Goal: Task Accomplishment & Management: Manage account settings

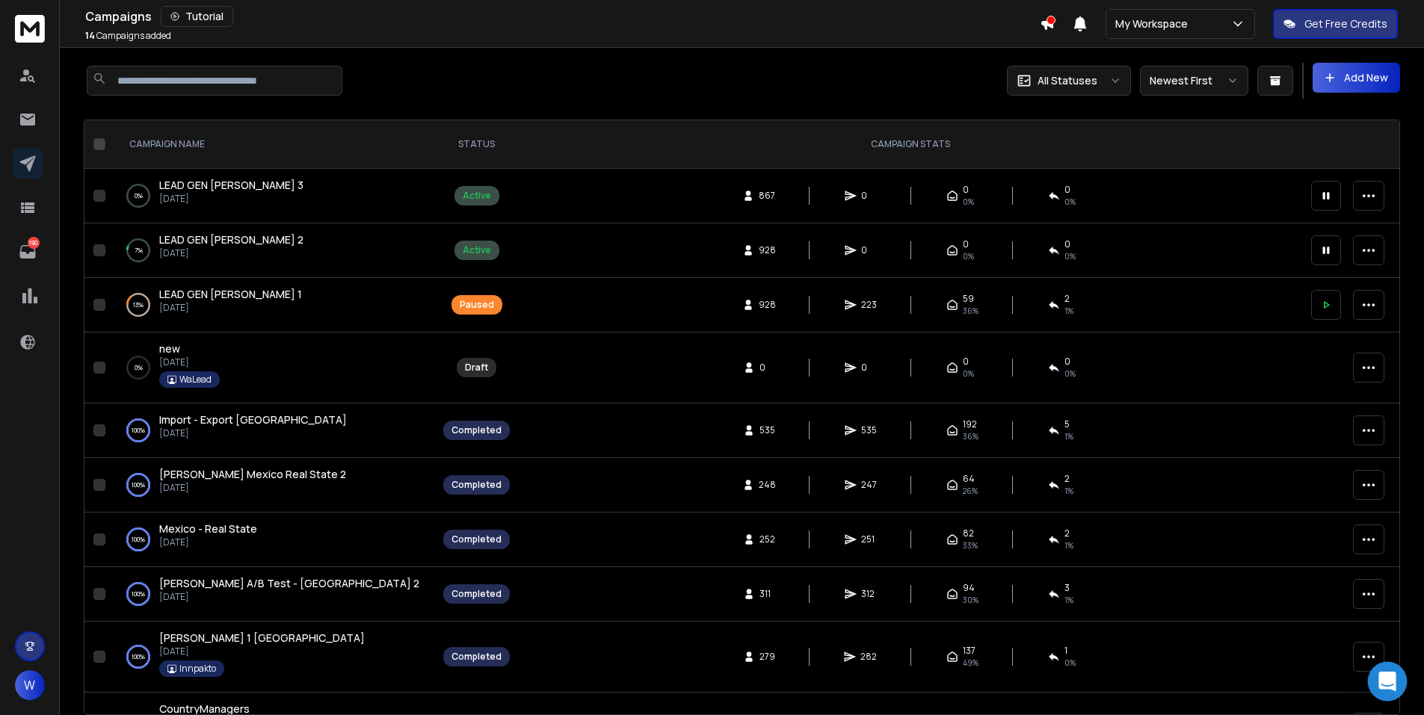
click at [1390, 687] on icon "Open Intercom Messenger" at bounding box center [1386, 681] width 17 height 19
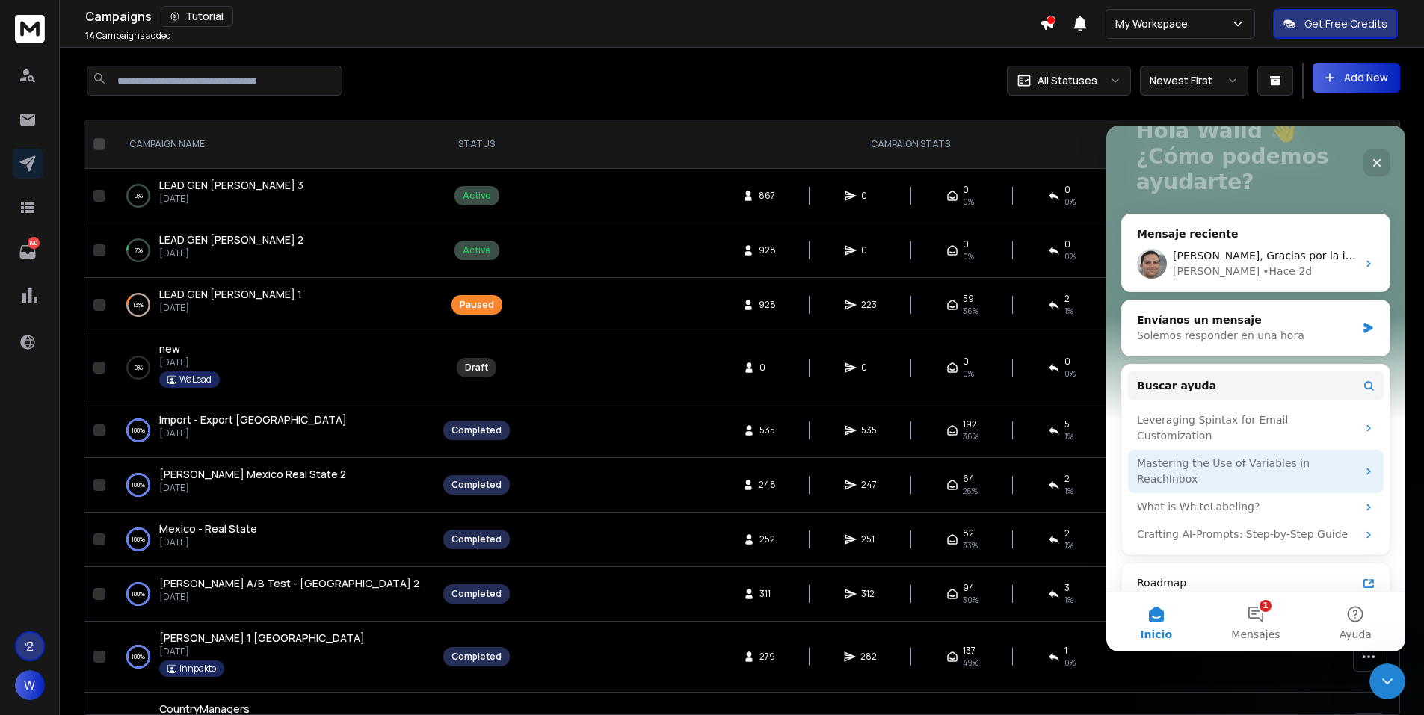
scroll to position [129, 0]
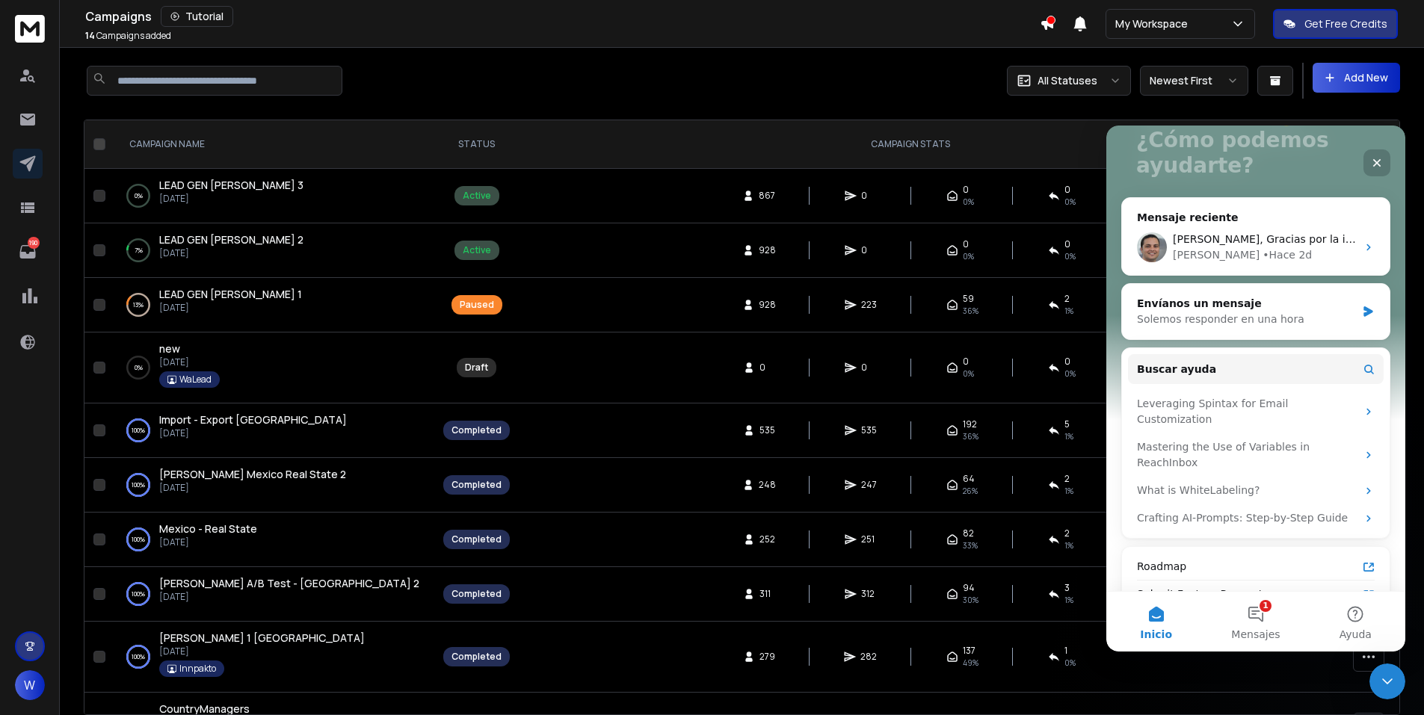
click at [1372, 168] on icon "Cerrar" at bounding box center [1377, 163] width 12 height 12
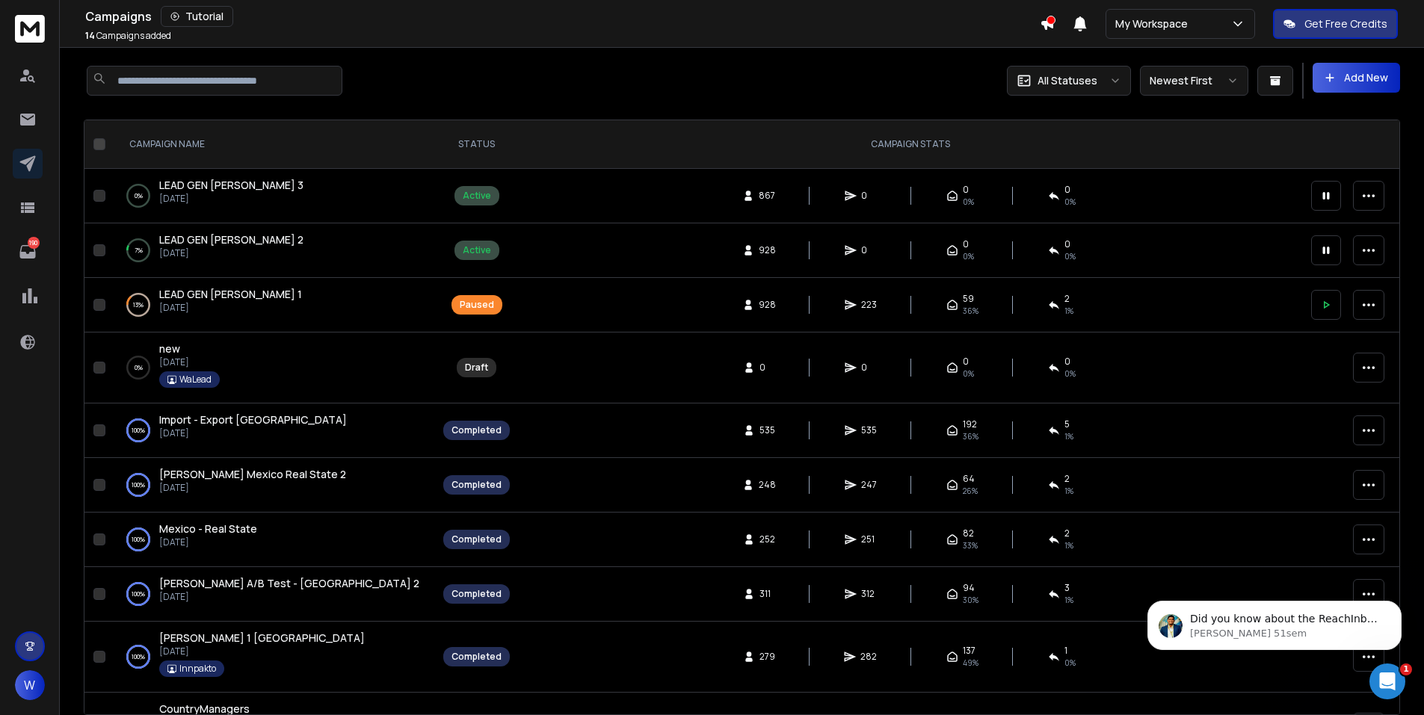
scroll to position [0, 0]
click at [34, 123] on icon at bounding box center [27, 120] width 15 height 12
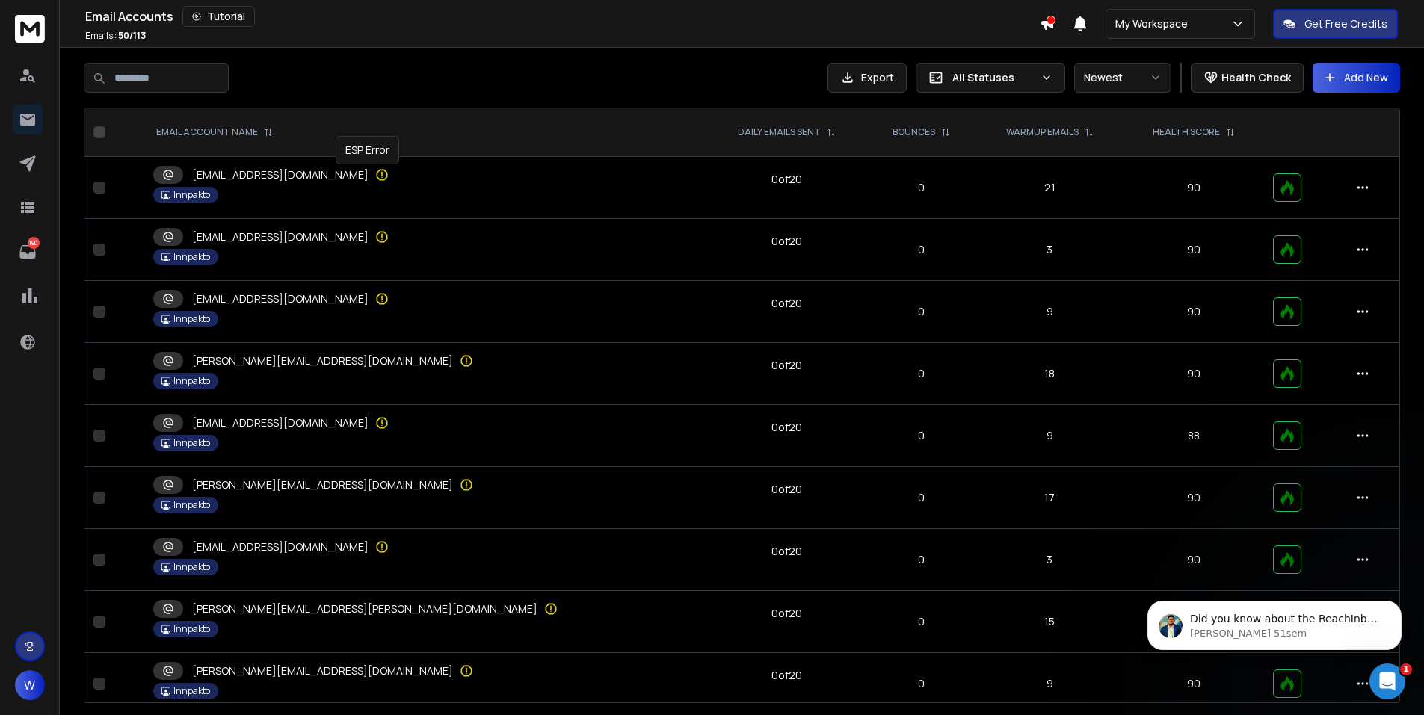
click at [375, 173] on icon at bounding box center [382, 174] width 15 height 15
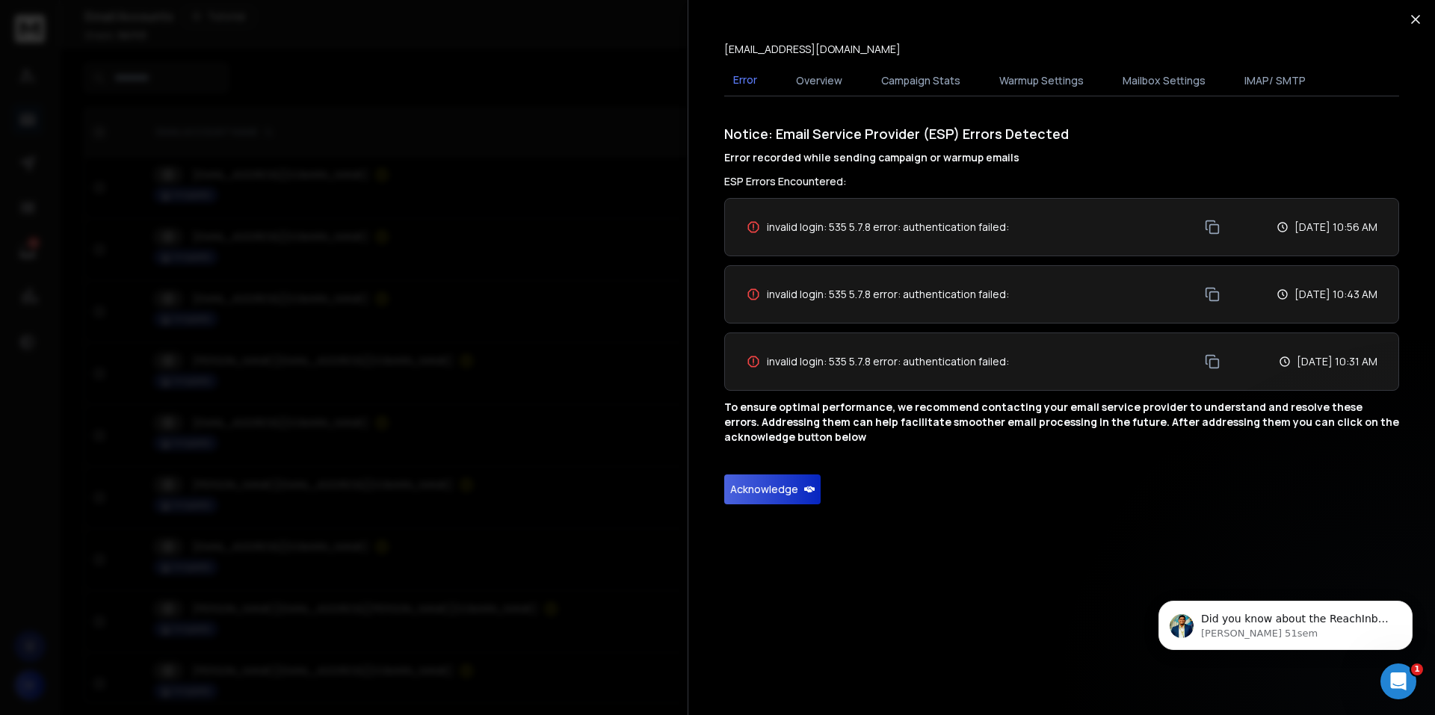
click at [1408, 25] on icon "button" at bounding box center [1415, 19] width 15 height 15
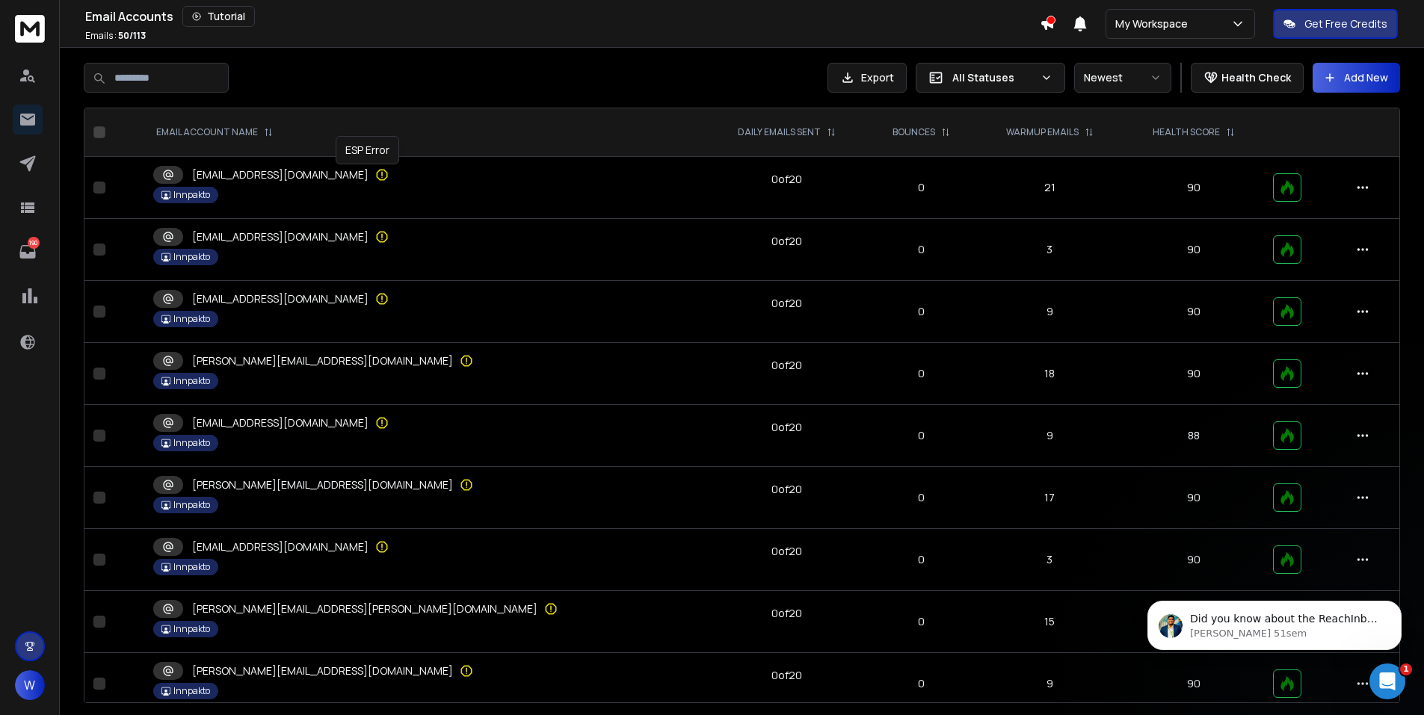
click at [375, 174] on icon at bounding box center [382, 174] width 15 height 15
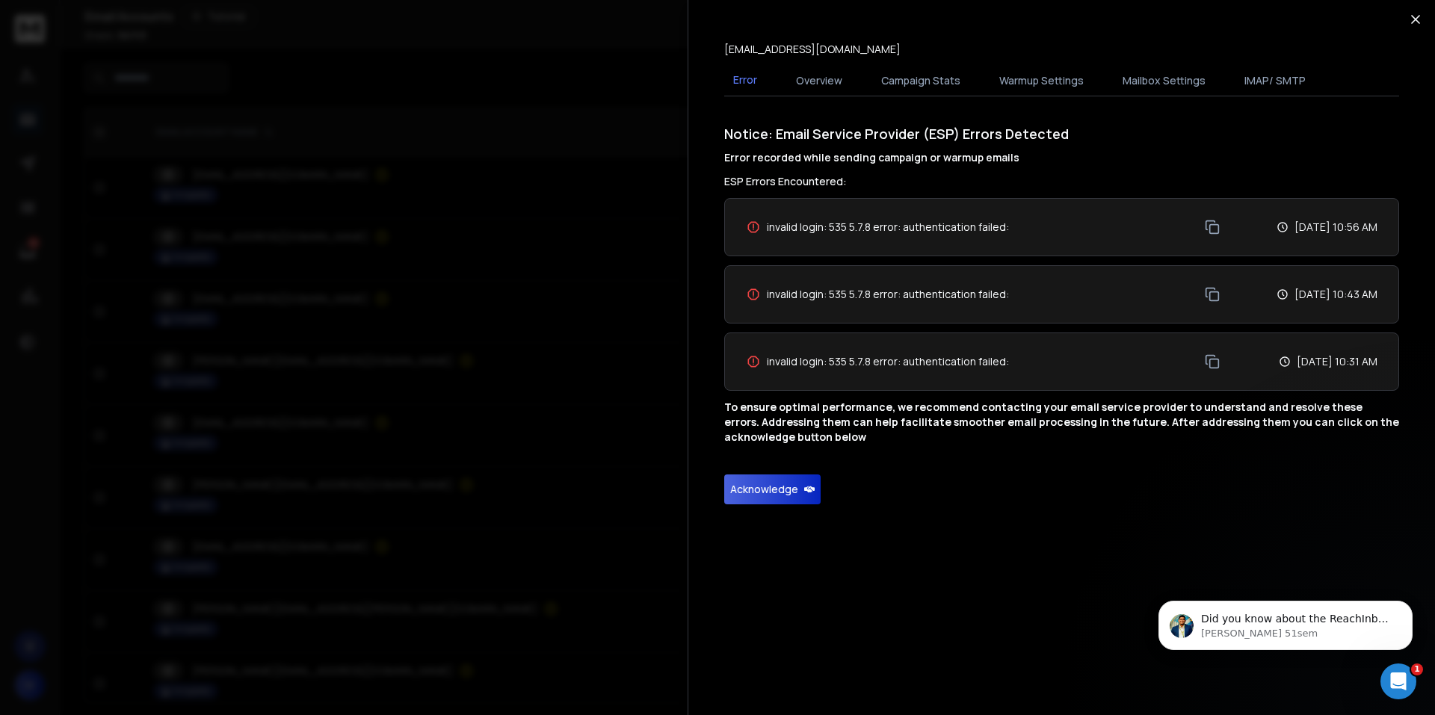
click at [1409, 25] on icon "button" at bounding box center [1415, 19] width 15 height 15
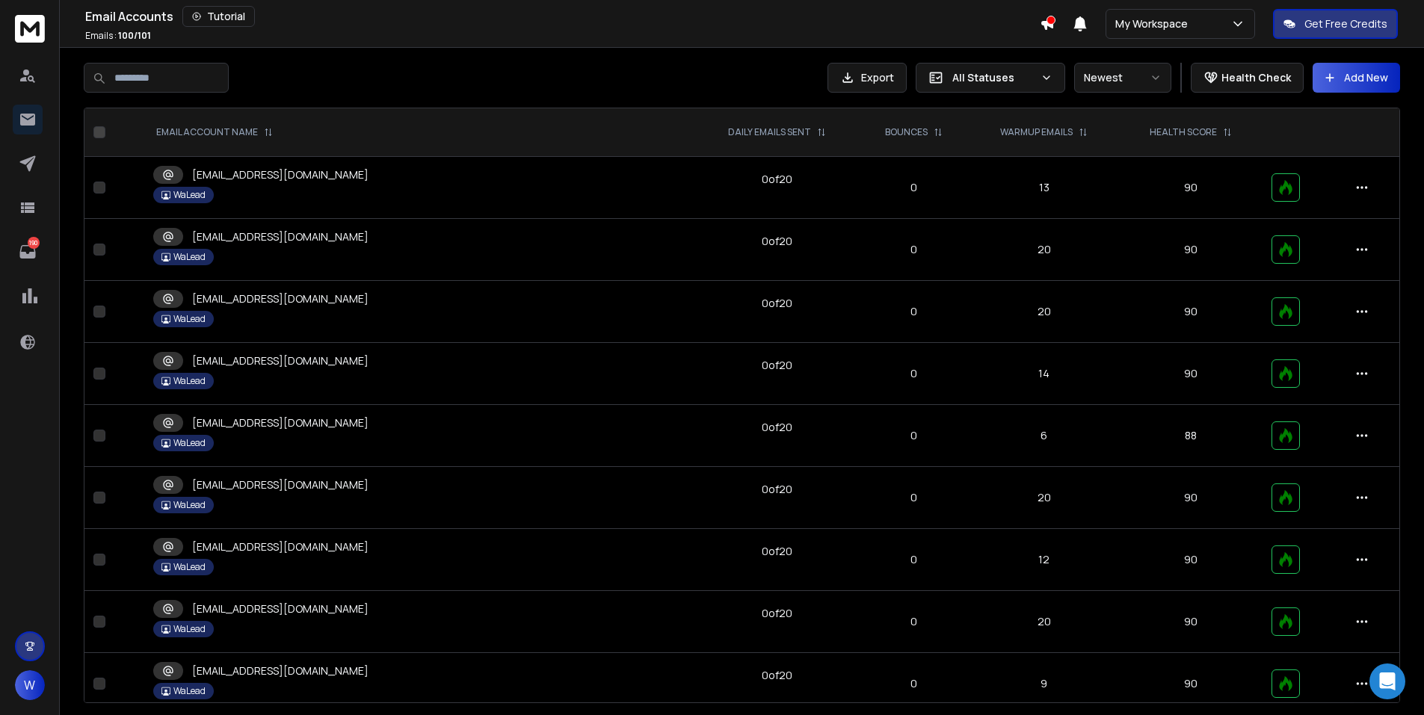
click at [302, 79] on div at bounding box center [451, 78] width 735 height 30
